Goal: Navigation & Orientation: Understand site structure

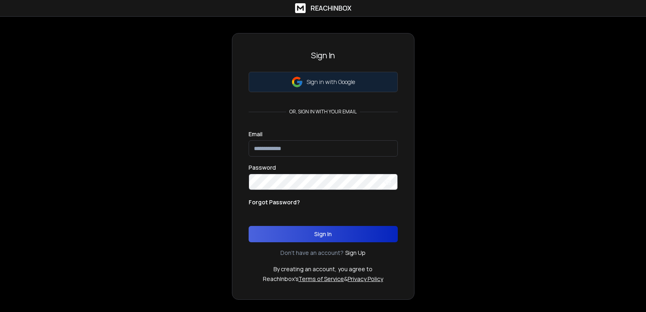
click at [309, 80] on p "Sign in with Google" at bounding box center [331, 82] width 49 height 8
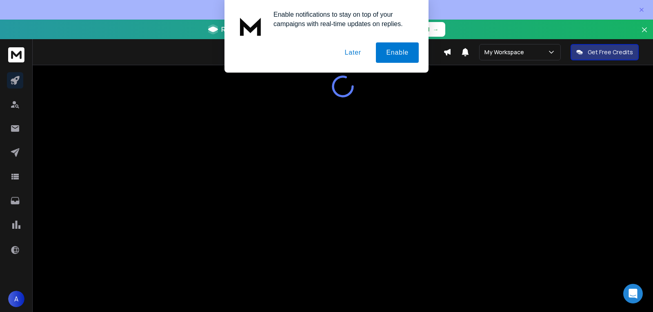
click at [350, 55] on button "Later" at bounding box center [352, 52] width 37 height 20
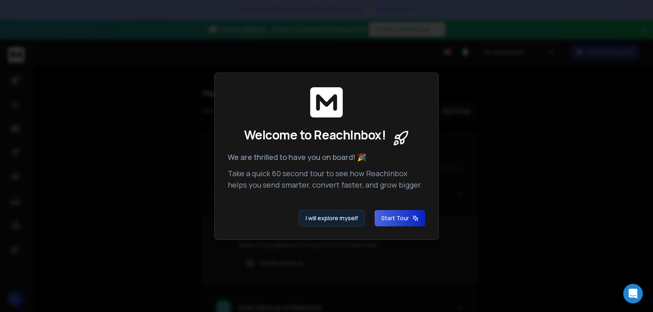
click at [335, 217] on button "I will explore myself" at bounding box center [332, 218] width 66 height 16
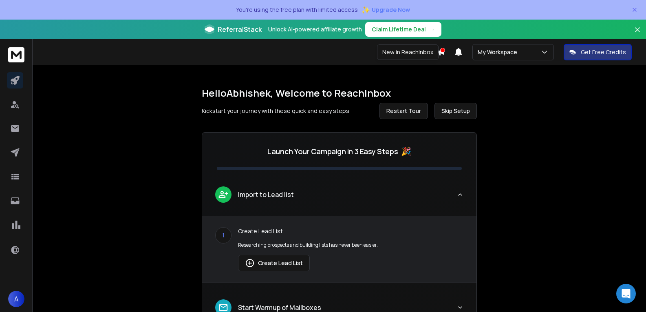
click at [445, 52] on div at bounding box center [442, 50] width 5 height 5
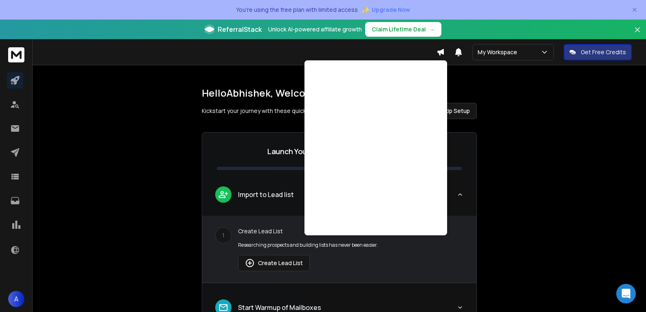
click at [604, 199] on div "Hello [PERSON_NAME] , Welcome to ReachInbox Kickstart your journey with these q…" at bounding box center [340, 230] width 588 height 315
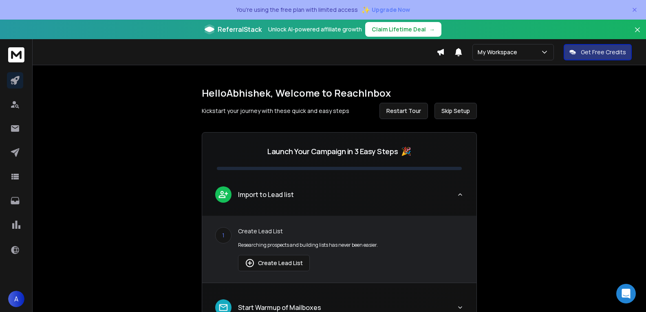
click at [637, 30] on icon "Close banner" at bounding box center [637, 29] width 7 height 7
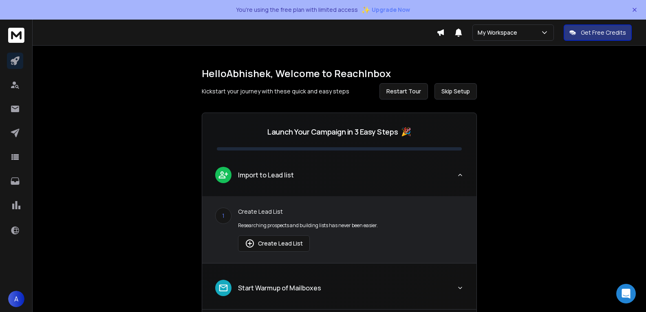
click at [632, 8] on icon "Close notification" at bounding box center [635, 10] width 7 height 7
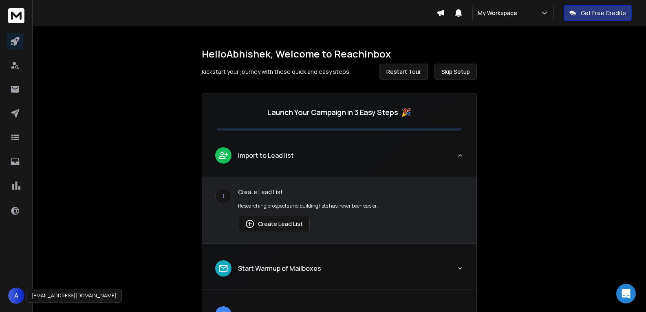
click at [14, 290] on span "A" at bounding box center [16, 296] width 16 height 16
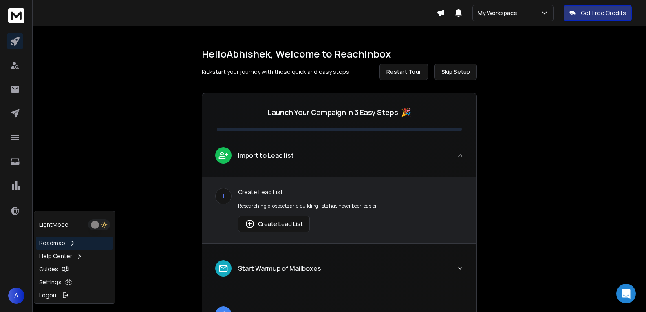
click at [69, 241] on icon at bounding box center [73, 243] width 8 height 8
